Goal: Information Seeking & Learning: Check status

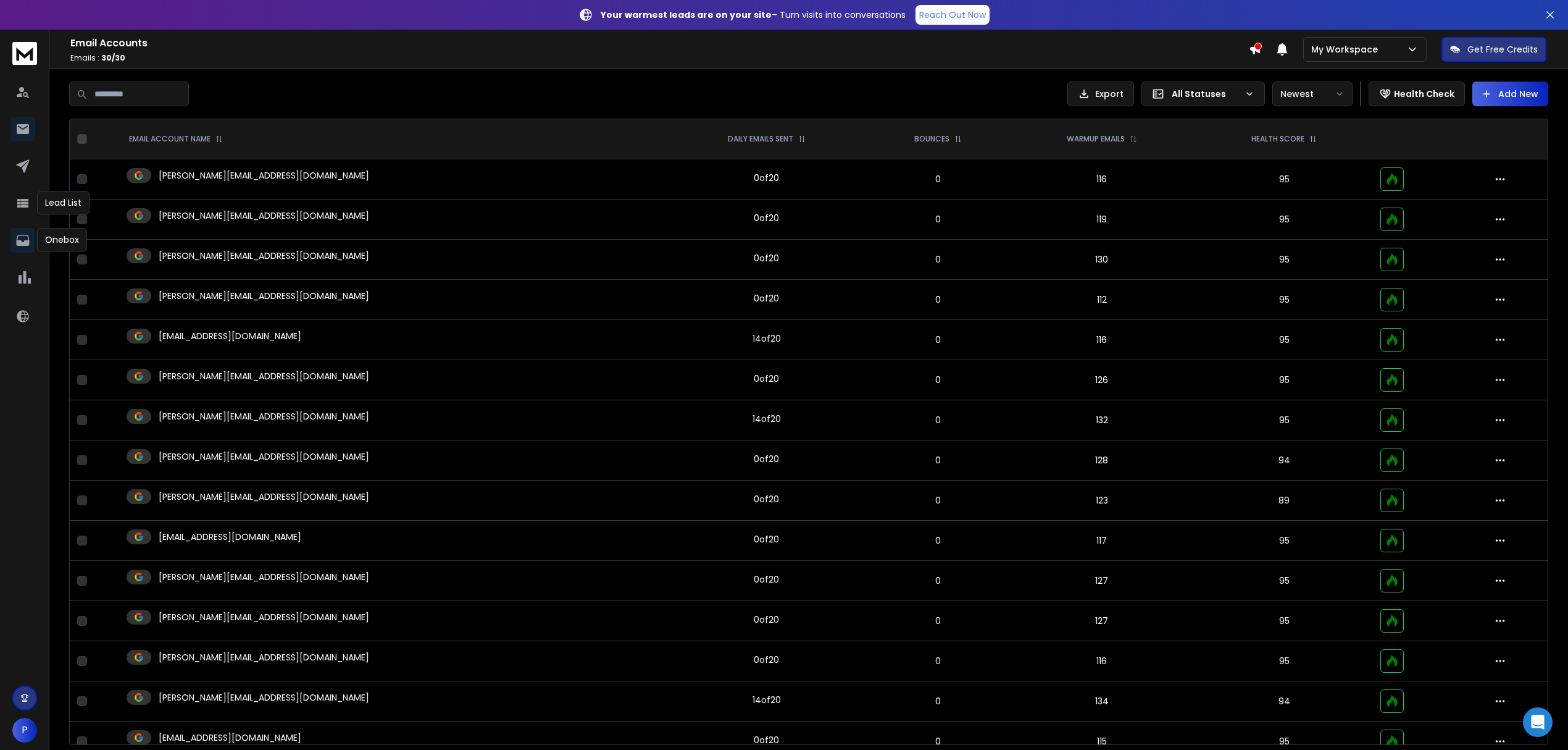
click at [21, 237] on icon at bounding box center [23, 240] width 15 height 15
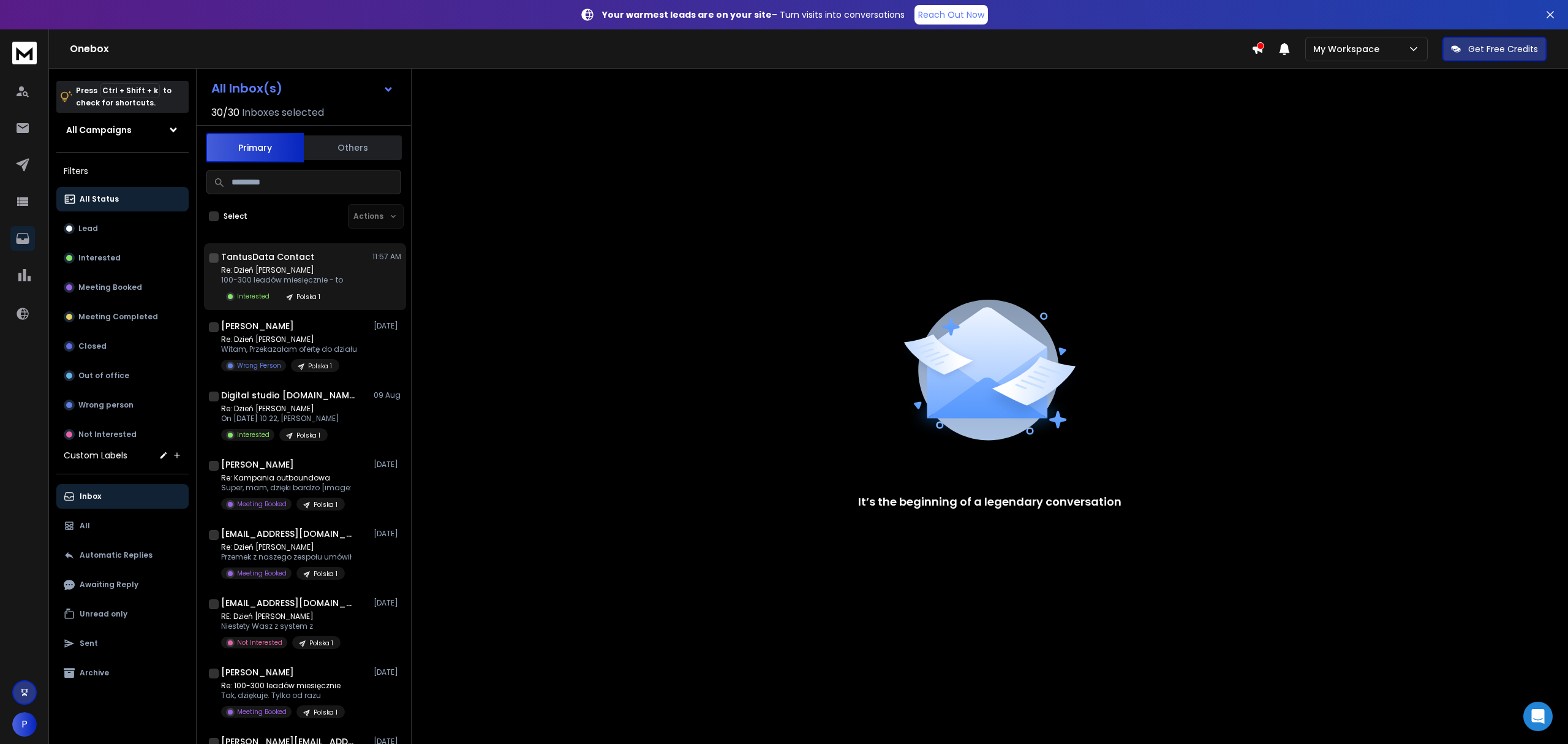
click at [359, 257] on div "TantusData Contact 11:57 AM" at bounding box center [311, 257] width 180 height 12
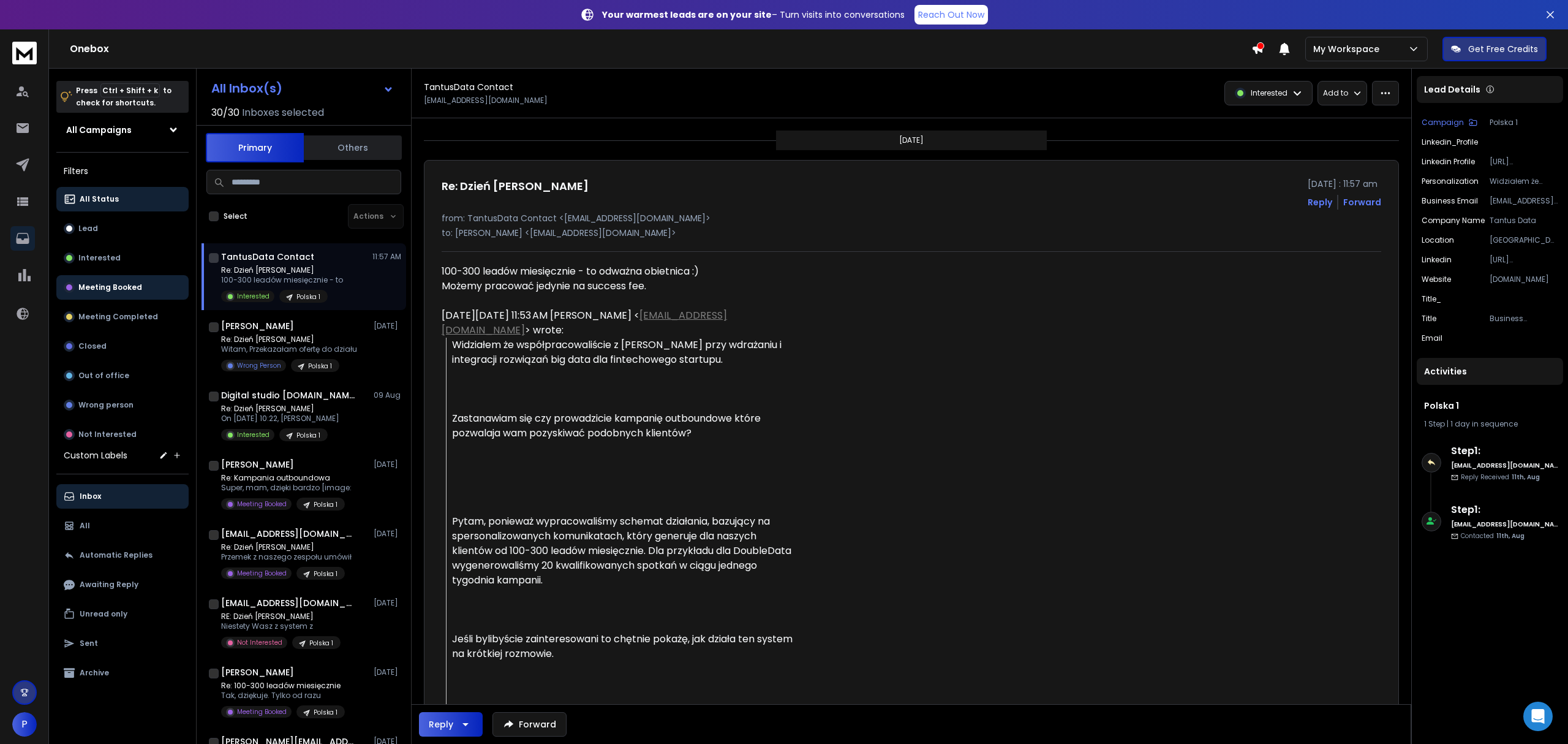
click at [101, 275] on button "Meeting Booked" at bounding box center [123, 287] width 132 height 24
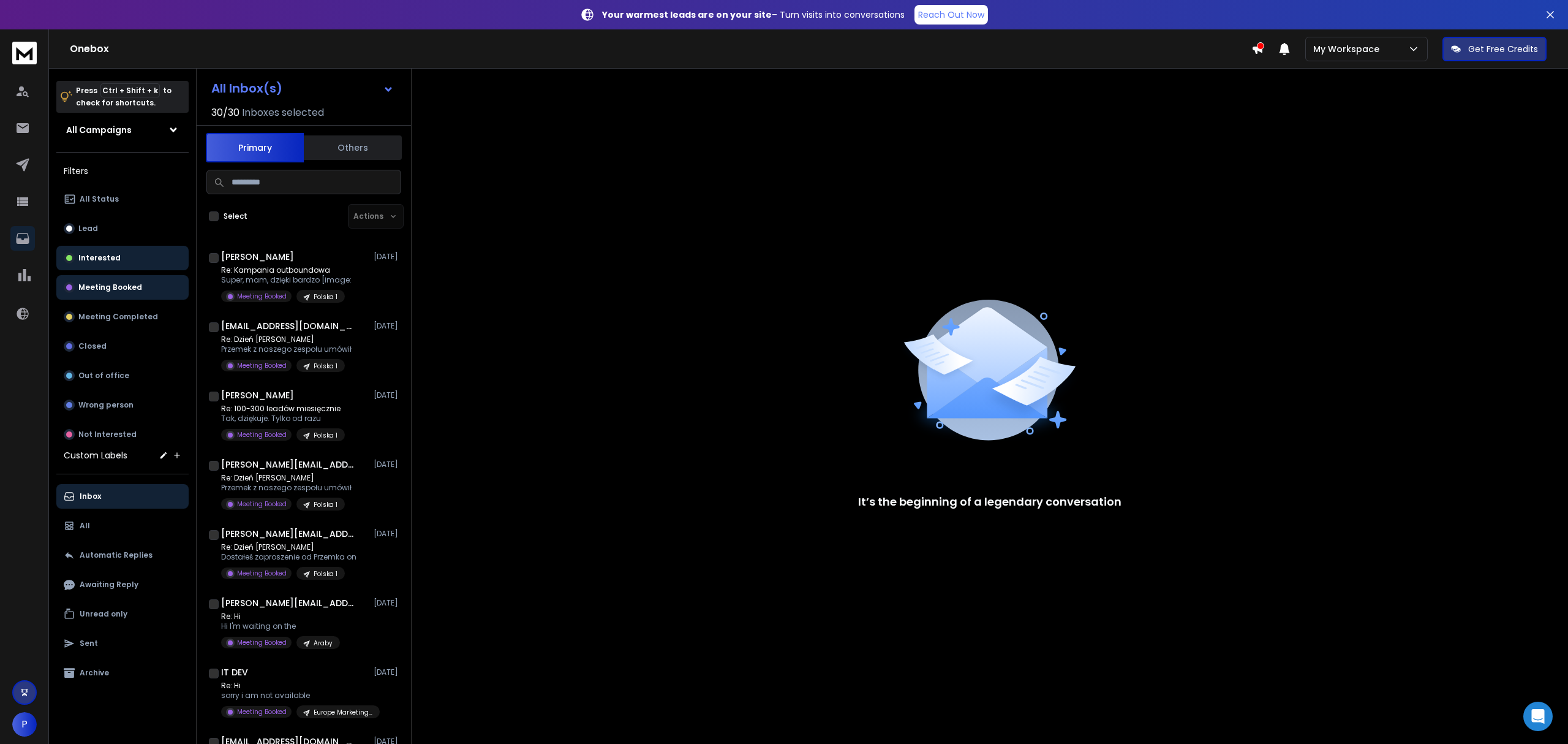
click at [105, 260] on p "Interested" at bounding box center [99, 257] width 43 height 10
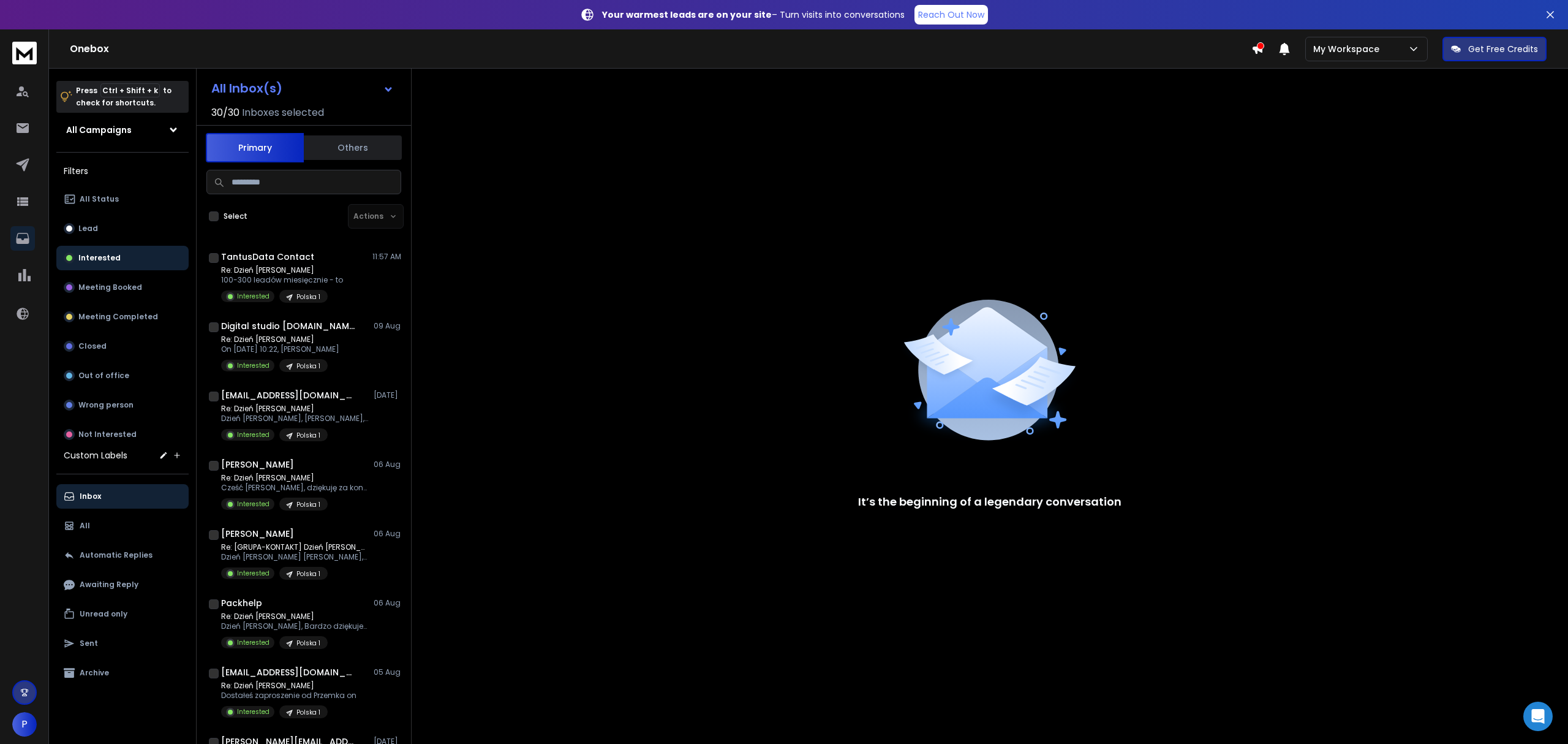
click at [341, 141] on button "Others" at bounding box center [353, 147] width 98 height 27
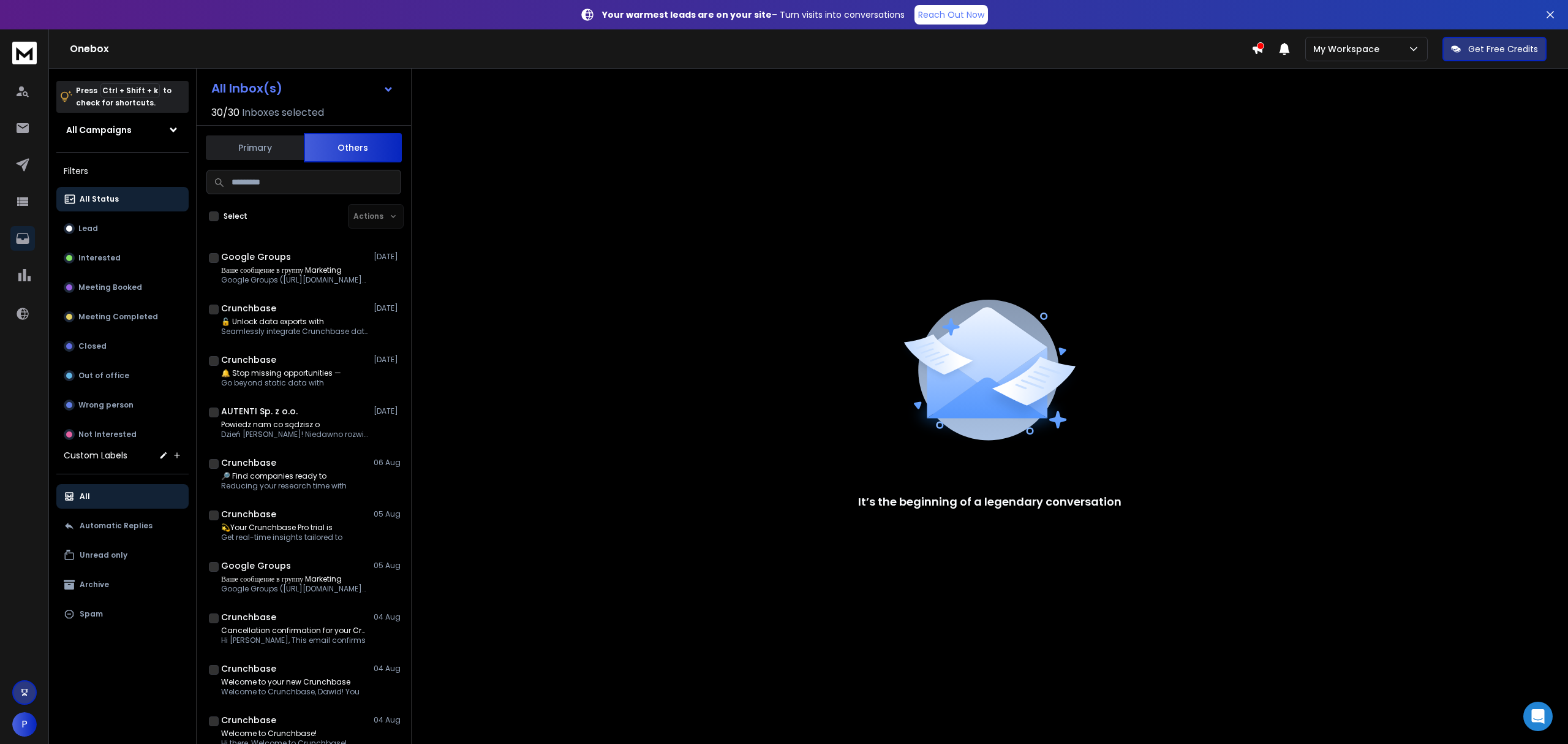
click at [260, 156] on button "Primary" at bounding box center [254, 147] width 98 height 27
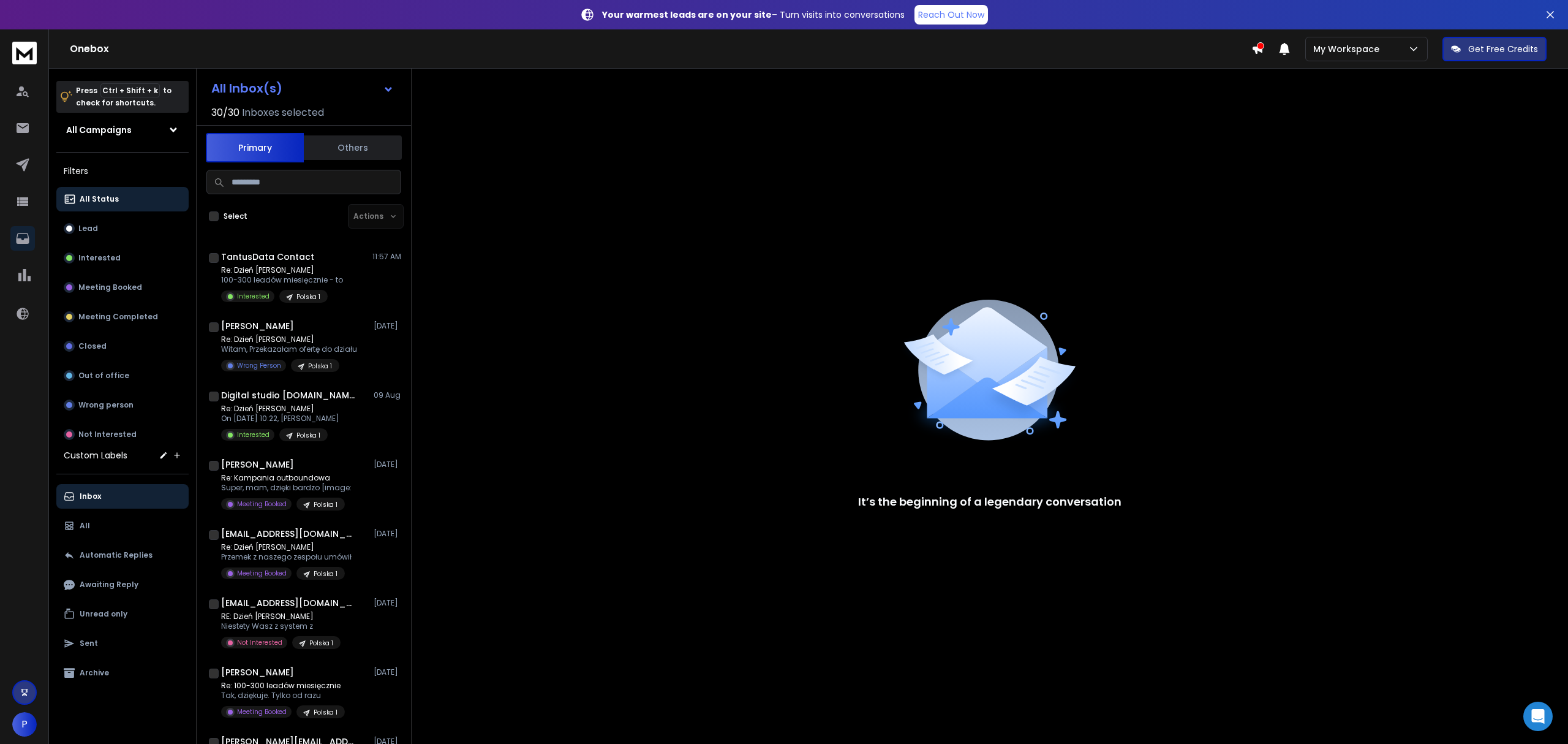
click at [26, 177] on div at bounding box center [24, 167] width 28 height 30
click at [27, 172] on icon at bounding box center [23, 165] width 15 height 15
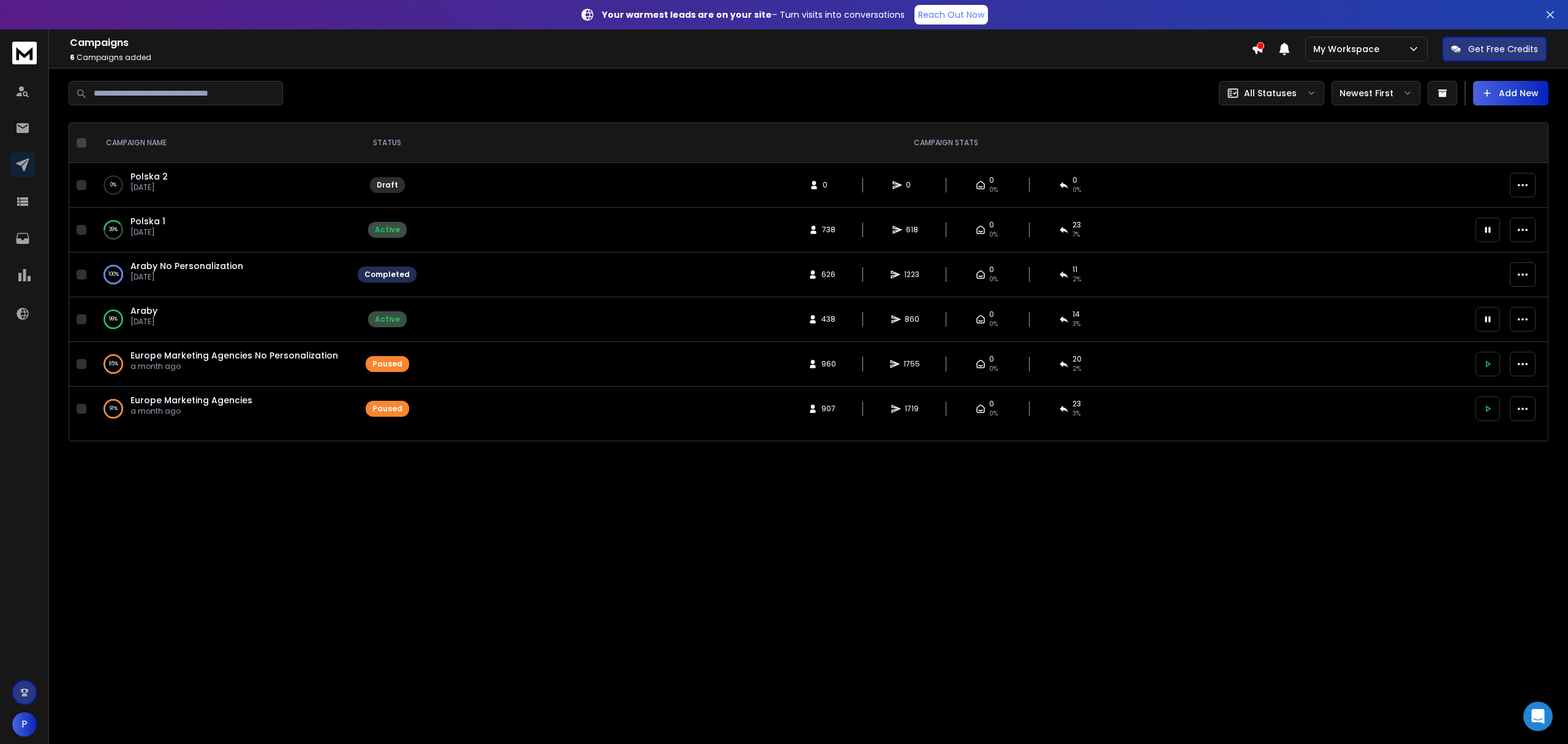
click at [166, 228] on p "[DATE]" at bounding box center [148, 232] width 35 height 10
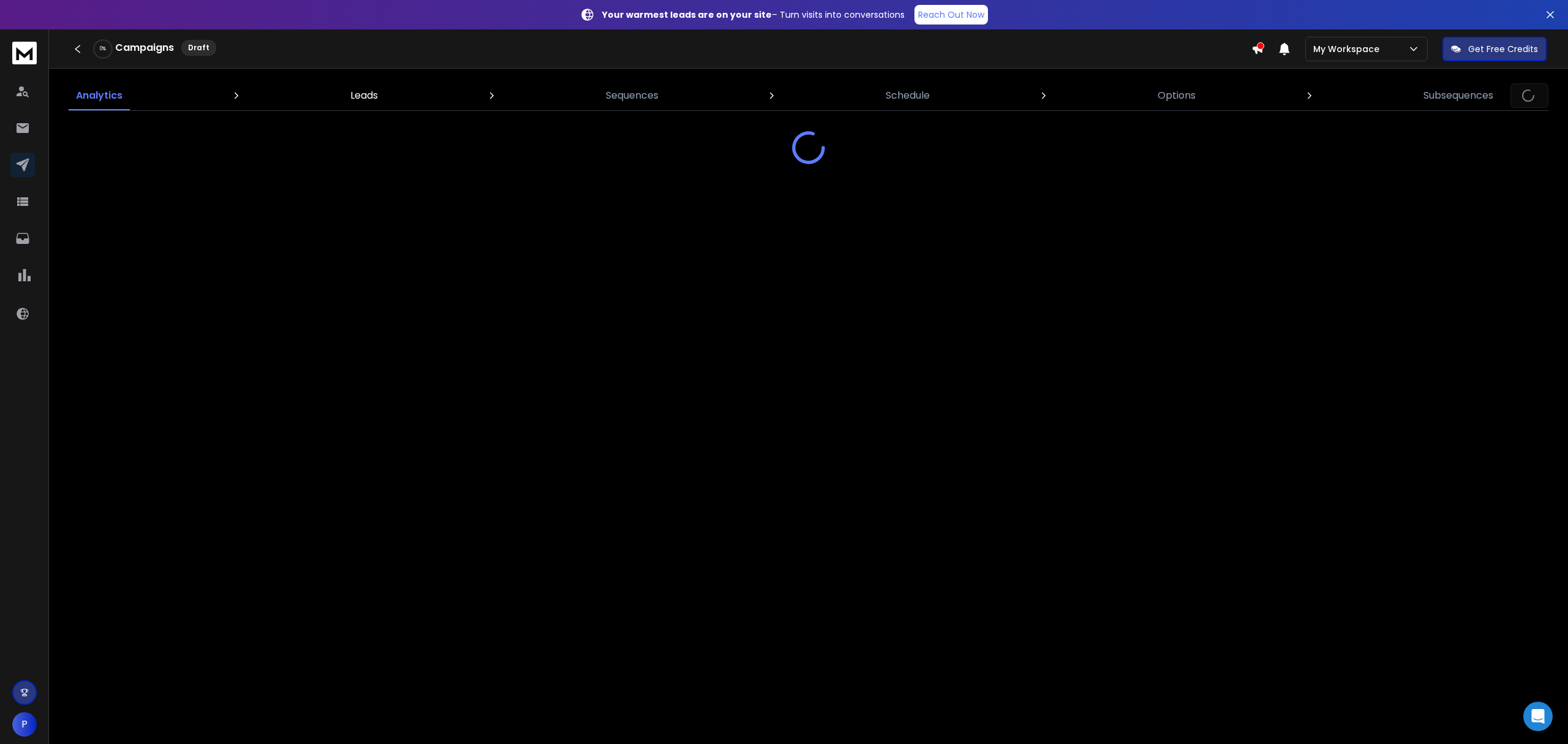
click at [355, 91] on p "Leads" at bounding box center [364, 95] width 28 height 15
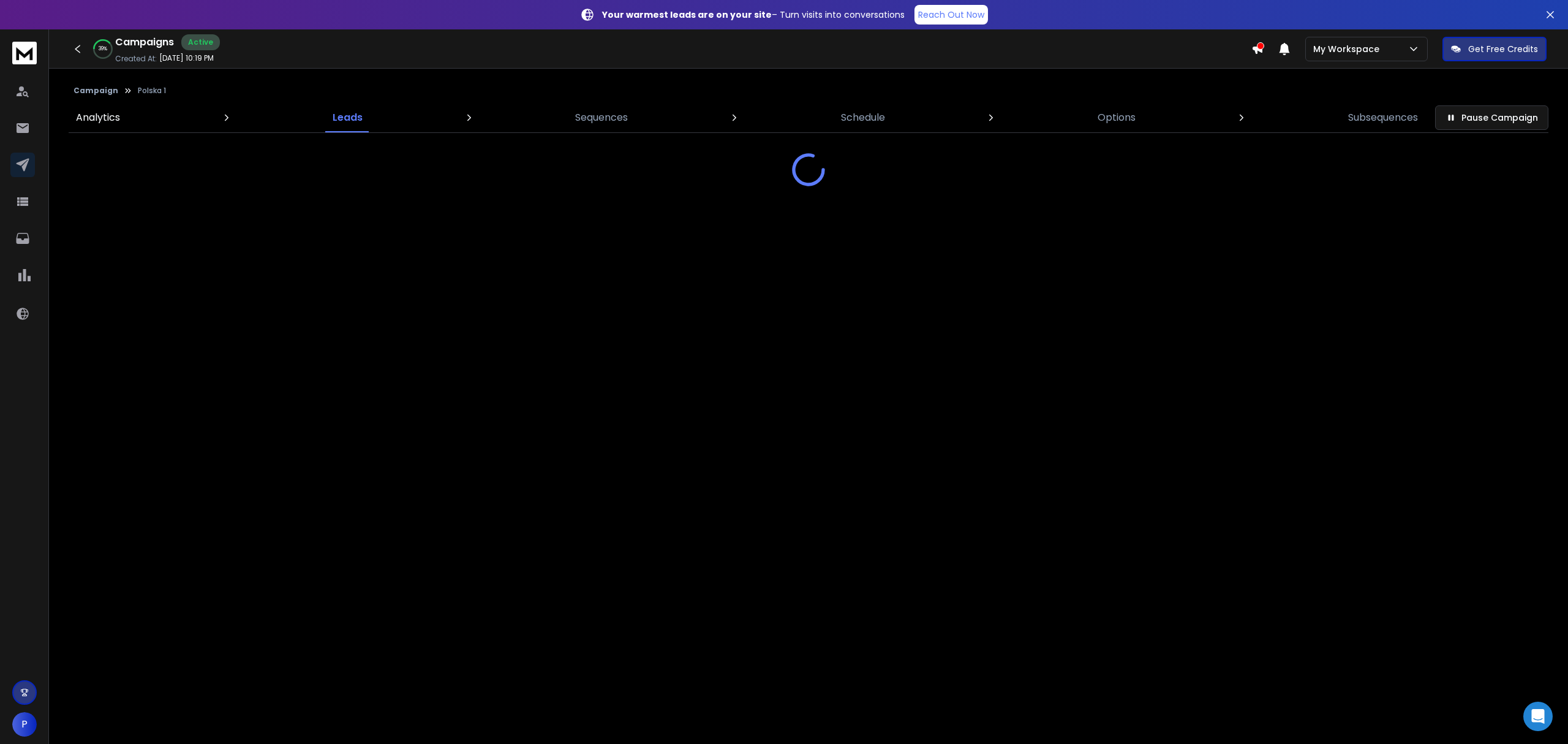
click at [123, 118] on link "Analytics" at bounding box center [98, 118] width 59 height 30
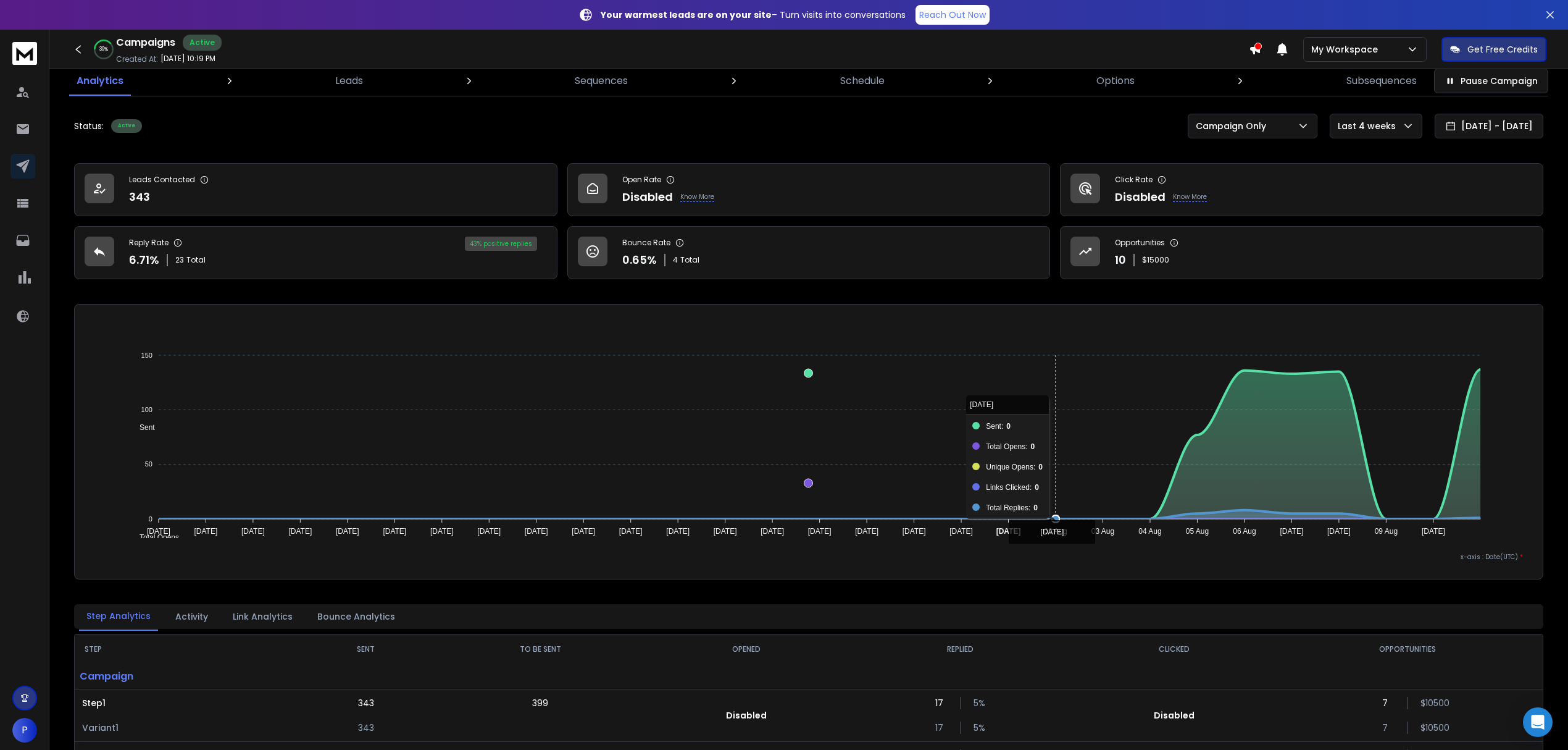
scroll to position [106, 0]
